Goal: Task Accomplishment & Management: Use online tool/utility

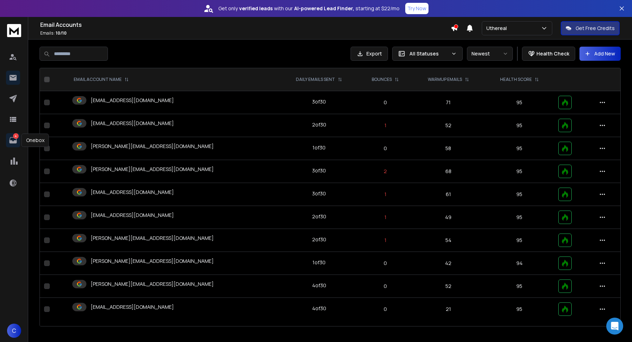
click at [18, 140] on link "4" at bounding box center [13, 140] width 14 height 14
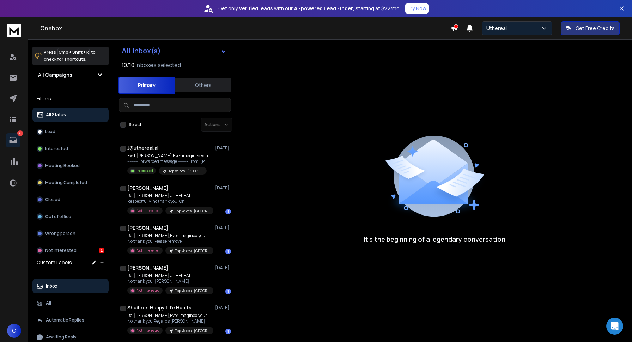
click at [499, 33] on button "Uthereal" at bounding box center [517, 28] width 71 height 14
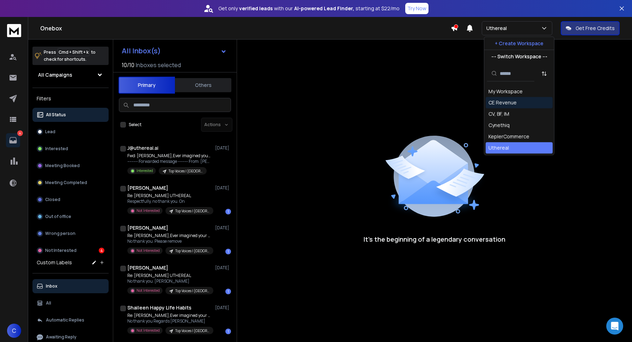
click at [545, 107] on div "CE Revenue" at bounding box center [519, 102] width 67 height 11
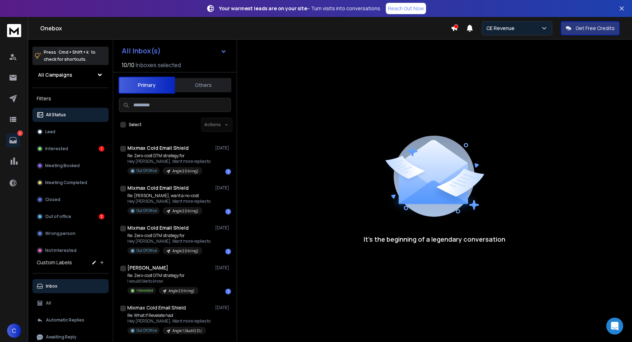
click at [529, 28] on div "CE Revenue" at bounding box center [517, 28] width 61 height 7
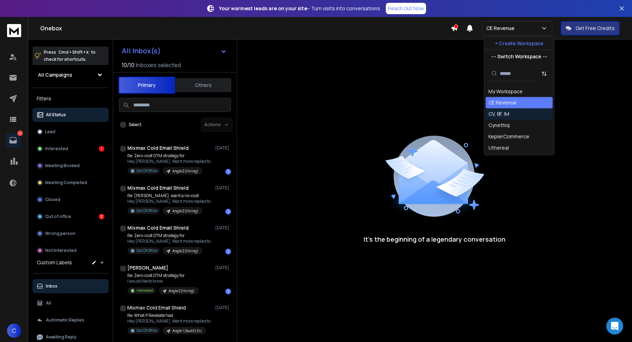
click at [522, 113] on div "CV, BF, IM" at bounding box center [519, 113] width 67 height 11
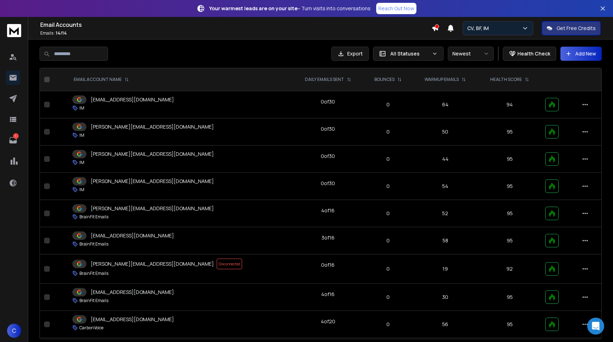
click at [518, 30] on div "CV, BF, IM" at bounding box center [497, 28] width 61 height 7
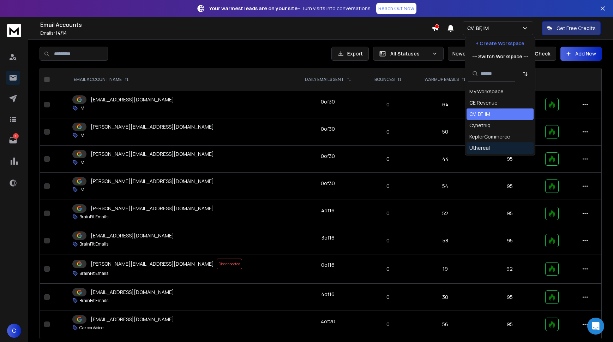
click at [488, 147] on div "Uthereal" at bounding box center [479, 147] width 20 height 7
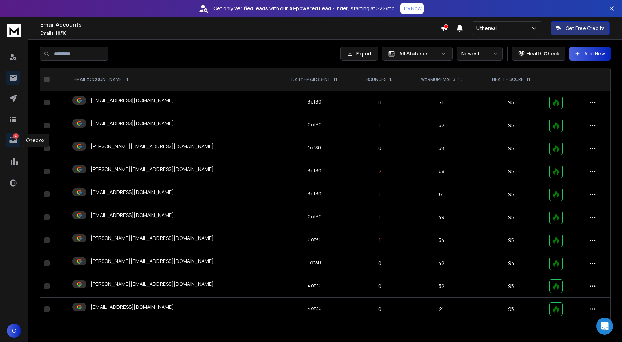
click at [11, 140] on icon at bounding box center [13, 140] width 8 height 8
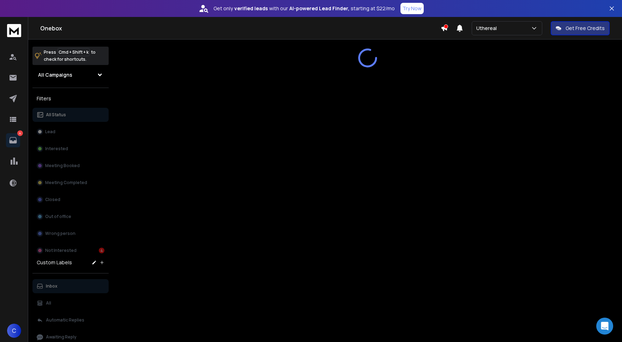
click at [63, 144] on div "All Status Lead Interested Meeting Booked Meeting Completed Closed Out of offic…" at bounding box center [70, 183] width 76 height 150
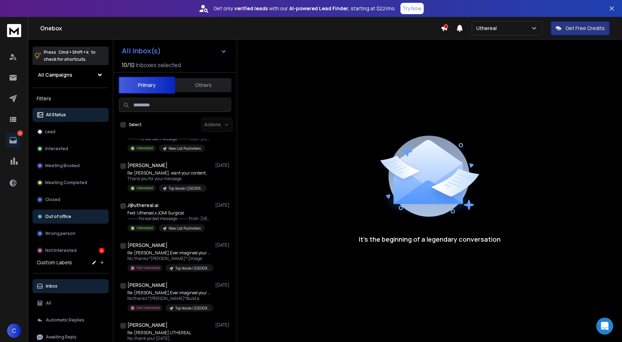
scroll to position [581, 0]
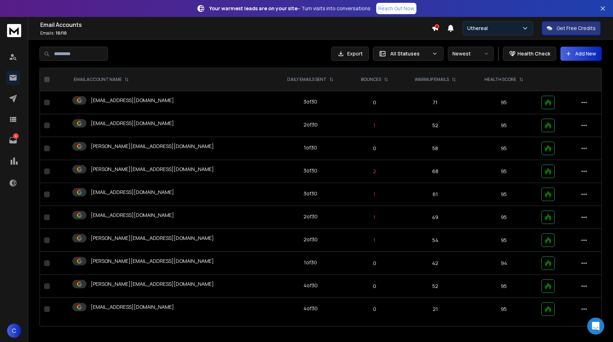
click at [522, 30] on div "Uthereal" at bounding box center [497, 28] width 61 height 7
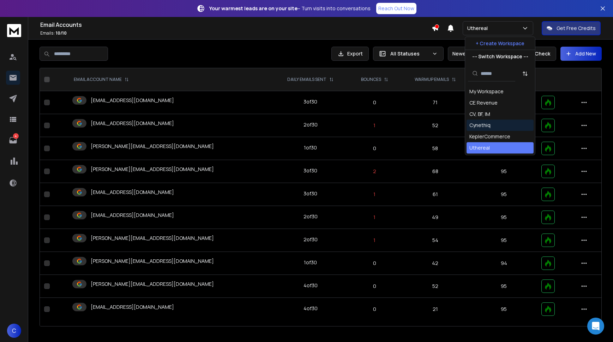
click at [484, 126] on div "Cynethiq" at bounding box center [479, 125] width 21 height 7
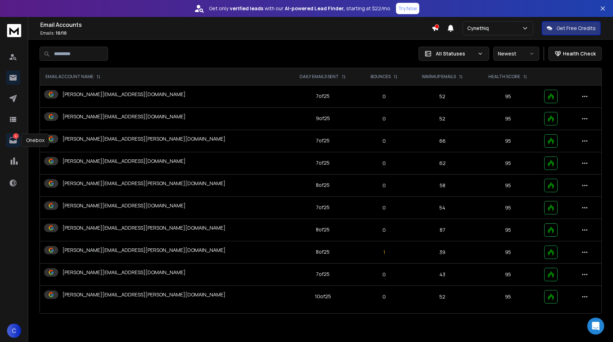
click at [15, 141] on icon at bounding box center [12, 140] width 7 height 6
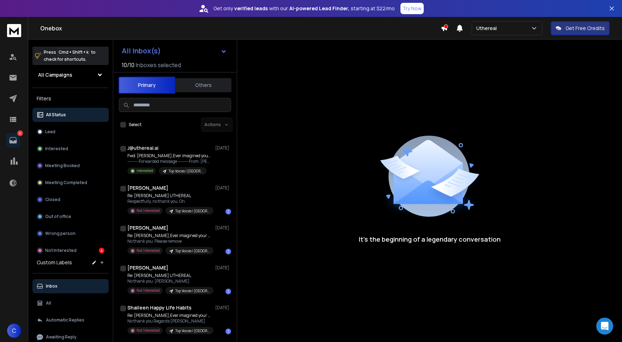
scroll to position [581, 0]
